Goal: Information Seeking & Learning: Learn about a topic

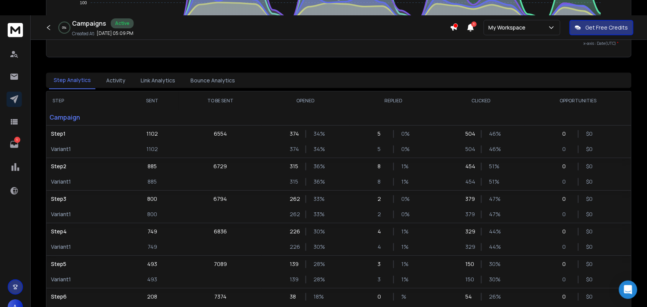
scroll to position [321, 0]
click at [15, 140] on icon at bounding box center [14, 144] width 9 height 9
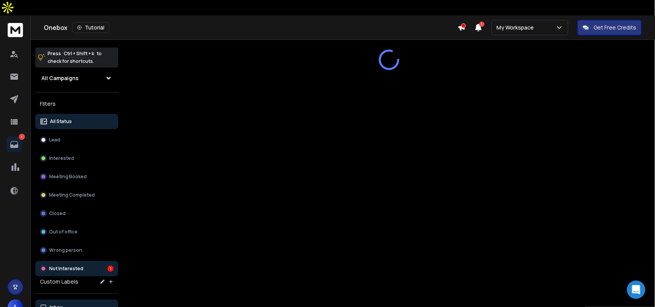
click at [79, 266] on p "Not Interested" at bounding box center [66, 269] width 34 height 6
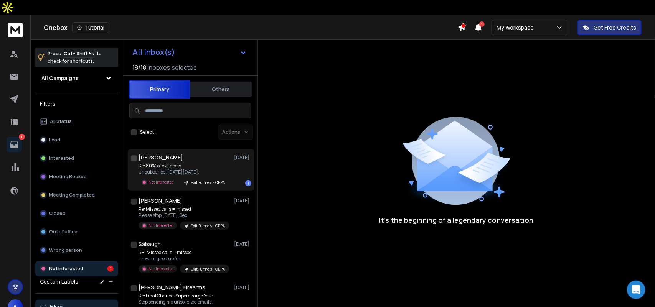
click at [177, 169] on p "unsubscribe. [DATE][DATE]," at bounding box center [183, 172] width 91 height 6
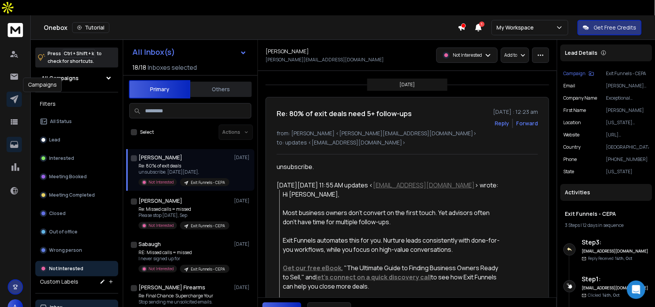
click at [20, 92] on link at bounding box center [14, 99] width 15 height 15
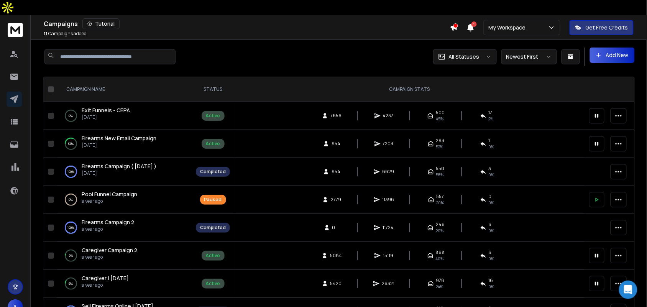
click at [118, 102] on td "0 % Exit Funnels - CEPA [DATE]" at bounding box center [124, 116] width 134 height 28
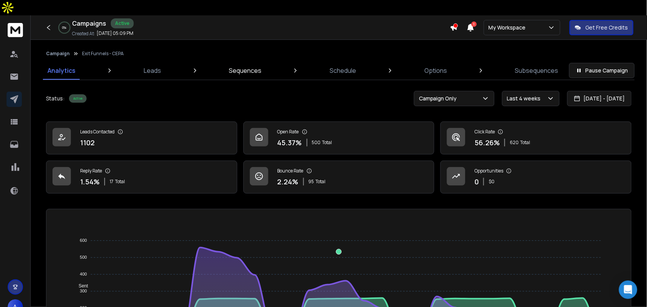
click at [242, 66] on p "Sequences" at bounding box center [245, 70] width 33 height 9
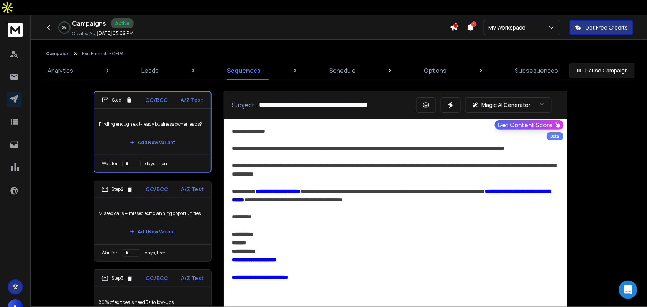
click at [147, 203] on p "Missed calls = missed exit planning opportunities" at bounding box center [153, 213] width 108 height 21
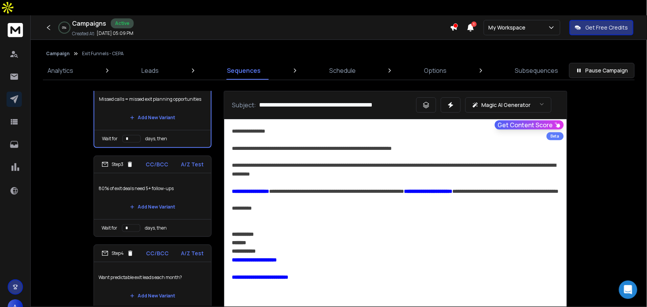
scroll to position [126, 0]
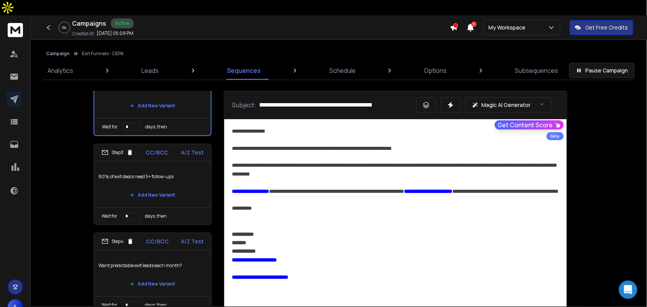
click at [143, 166] on p "80% of exit deals need 5+ follow-ups" at bounding box center [153, 176] width 108 height 21
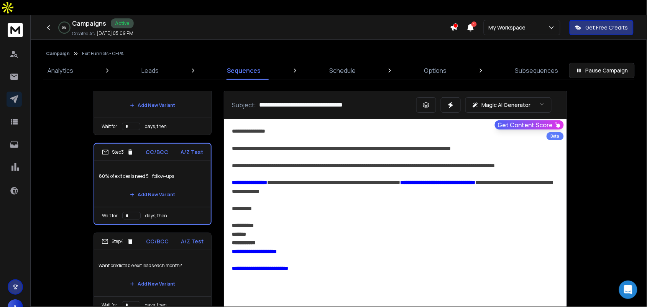
click at [175, 255] on p "Want predictable exit leads each month?" at bounding box center [153, 265] width 108 height 21
type input "**********"
